Goal: Information Seeking & Learning: Learn about a topic

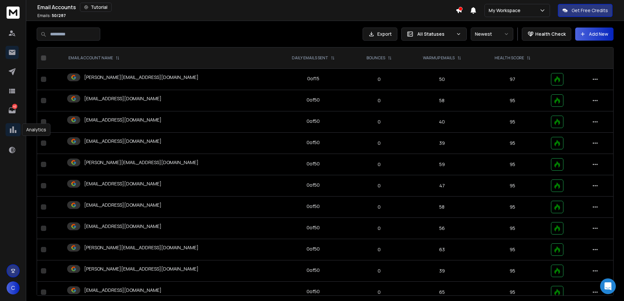
click at [15, 132] on icon at bounding box center [13, 130] width 7 height 7
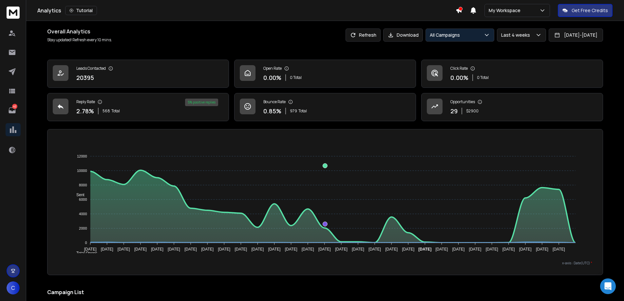
click at [432, 38] on p "All Campaigns" at bounding box center [446, 35] width 33 height 7
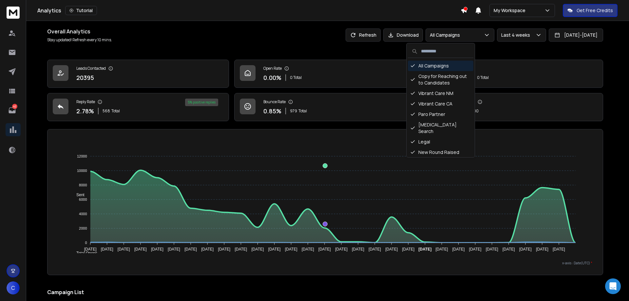
click at [425, 67] on div "All Campaigns" at bounding box center [441, 66] width 66 height 10
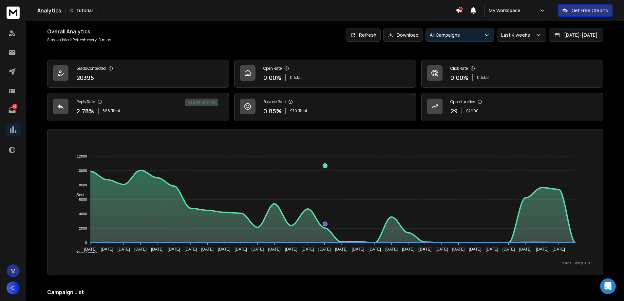
click at [436, 37] on p "All Campaigns" at bounding box center [446, 35] width 33 height 7
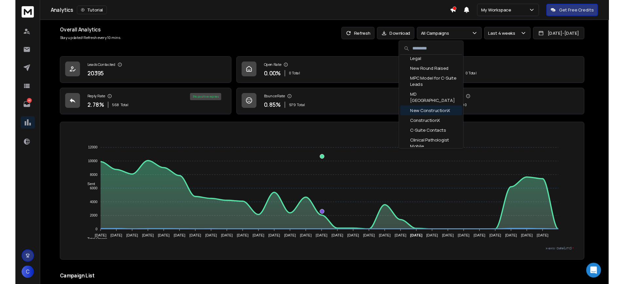
scroll to position [82, 0]
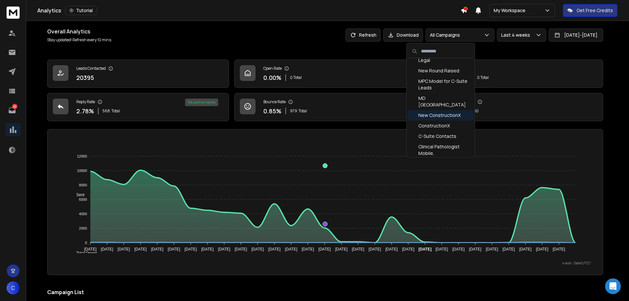
click at [443, 110] on div "New ConstructionX" at bounding box center [441, 115] width 66 height 10
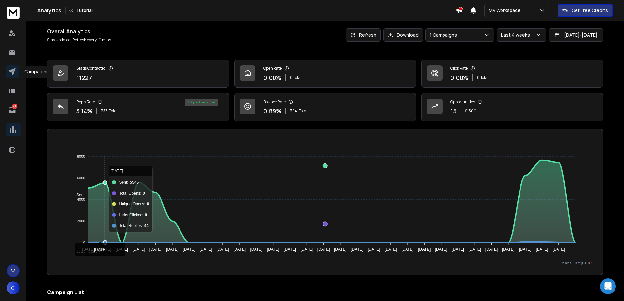
click at [11, 68] on icon at bounding box center [12, 72] width 8 height 8
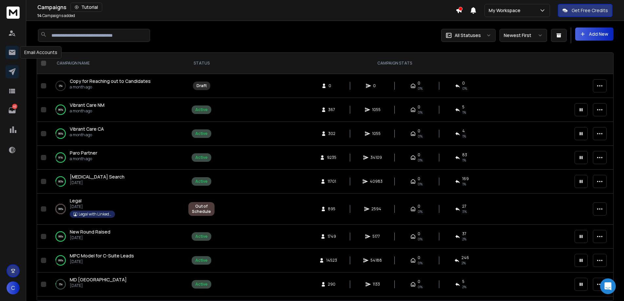
click at [10, 53] on icon at bounding box center [12, 52] width 7 height 5
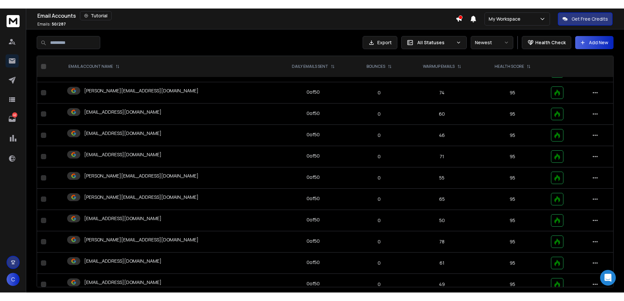
scroll to position [262, 0]
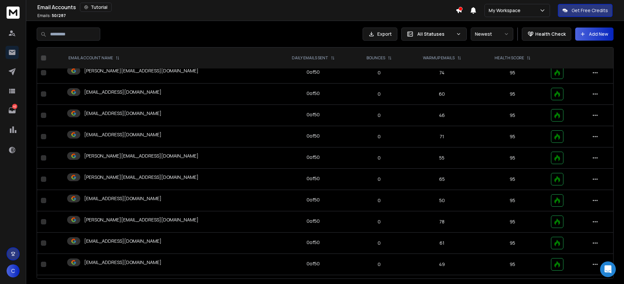
click at [125, 201] on p "[EMAIL_ADDRESS][DOMAIN_NAME]" at bounding box center [122, 198] width 77 height 7
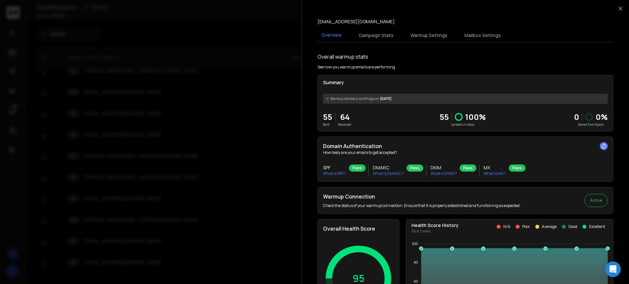
click at [480, 34] on button "Mailbox Settings" at bounding box center [483, 35] width 44 height 14
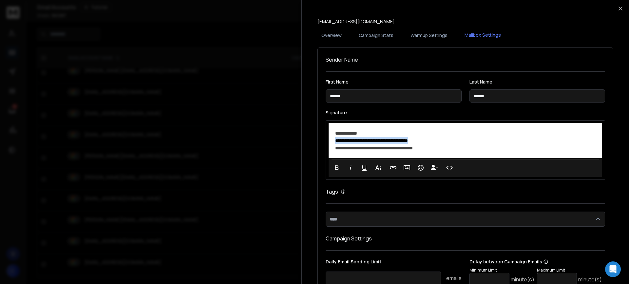
drag, startPoint x: 431, startPoint y: 142, endPoint x: 333, endPoint y: 142, distance: 97.7
click at [333, 142] on div "**********" at bounding box center [466, 140] width 274 height 35
drag, startPoint x: 442, startPoint y: 149, endPoint x: 335, endPoint y: 152, distance: 106.3
click at [335, 152] on div "**********" at bounding box center [466, 140] width 274 height 35
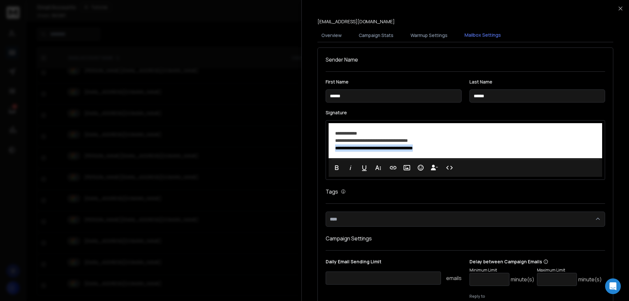
click at [86, 60] on div at bounding box center [314, 150] width 629 height 301
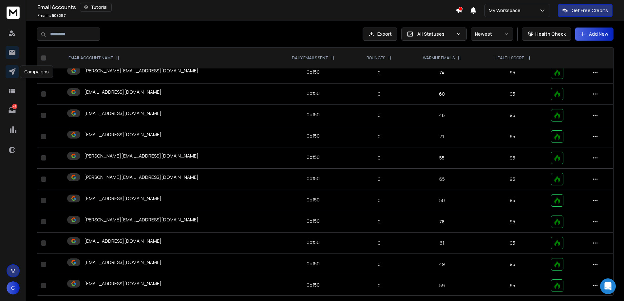
click at [14, 75] on icon at bounding box center [12, 72] width 8 height 8
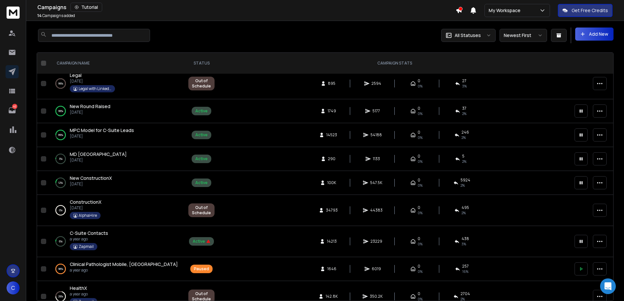
scroll to position [131, 0]
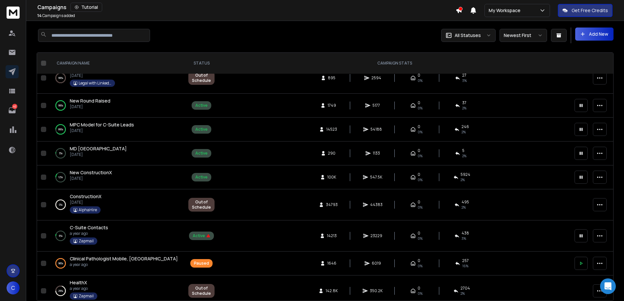
click at [116, 176] on div "12 % New ConstructionX [DATE]" at bounding box center [116, 177] width 123 height 16
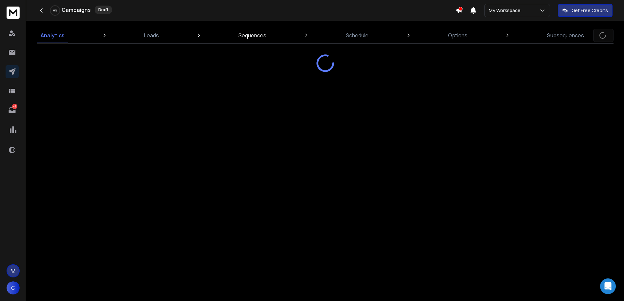
click at [257, 28] on link "Sequences" at bounding box center [253, 36] width 36 height 16
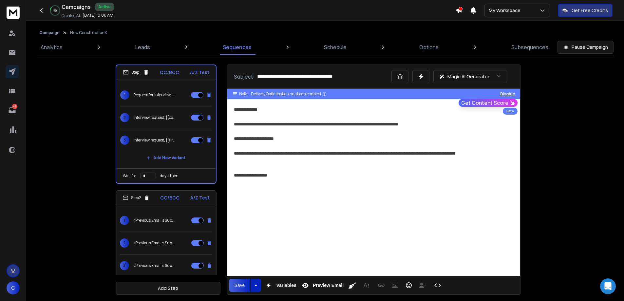
click at [152, 119] on p "Interview request, {{companyName}}" at bounding box center [154, 117] width 42 height 5
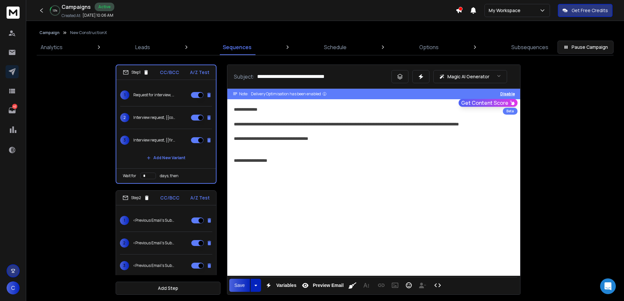
click at [161, 137] on div "3 Interview request, {{firstName}}" at bounding box center [147, 140] width 55 height 9
click at [162, 98] on div "1 Request for interview, {{companyName}}" at bounding box center [147, 94] width 55 height 9
type input "**********"
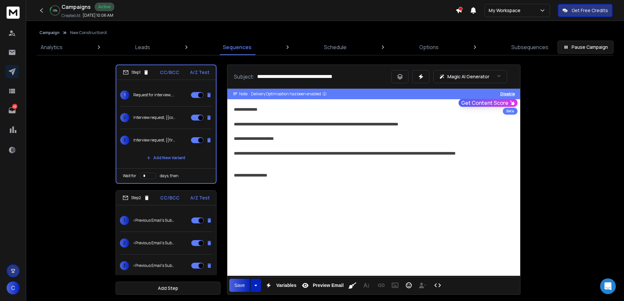
click at [158, 219] on p "<Previous Email's Subject>" at bounding box center [154, 220] width 42 height 5
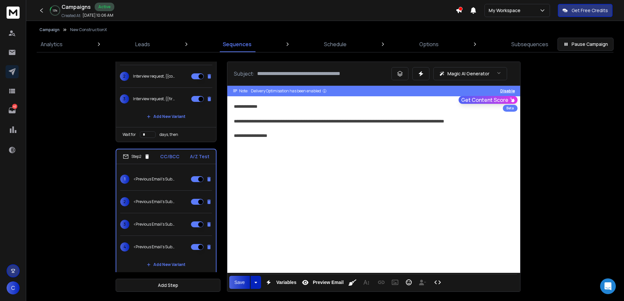
scroll to position [26, 0]
